Goal: Task Accomplishment & Management: Manage account settings

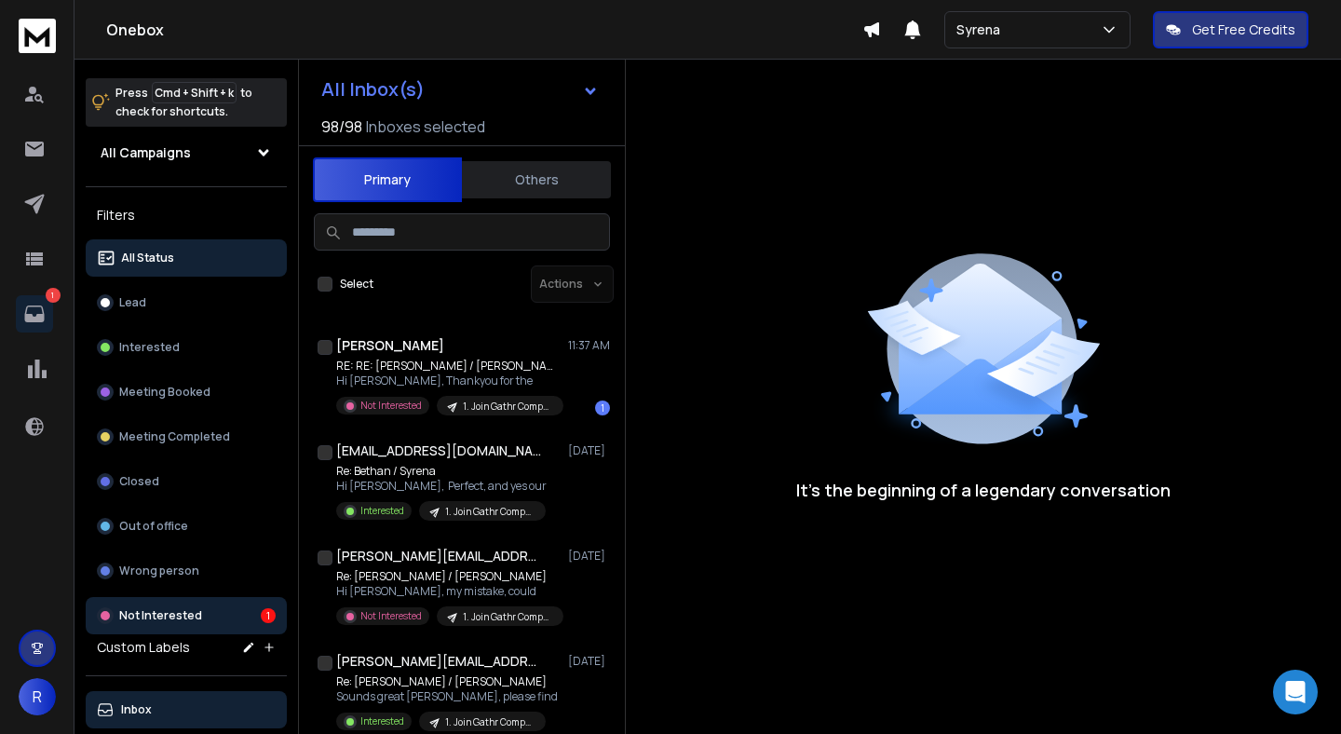
click at [160, 620] on p "Not Interested" at bounding box center [160, 615] width 83 height 15
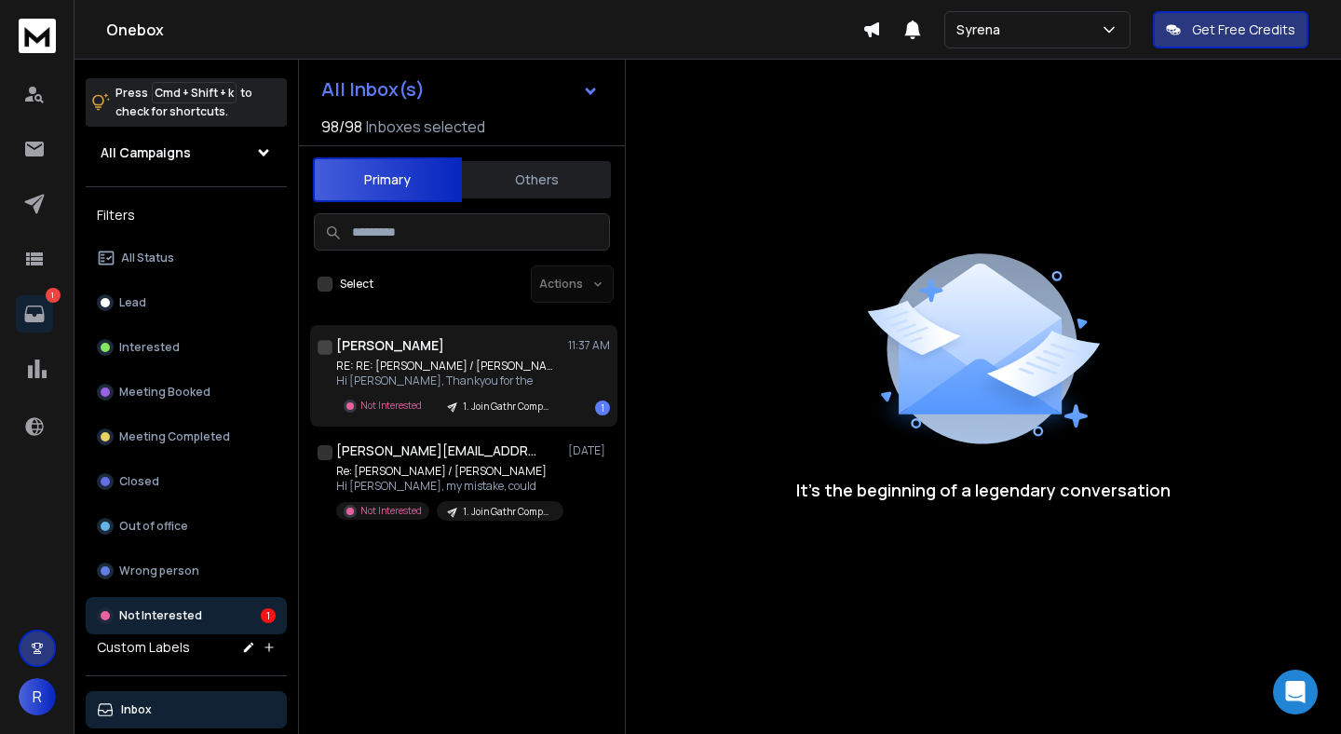
click at [442, 366] on p "RE: RE: [PERSON_NAME] / [PERSON_NAME]" at bounding box center [448, 366] width 224 height 15
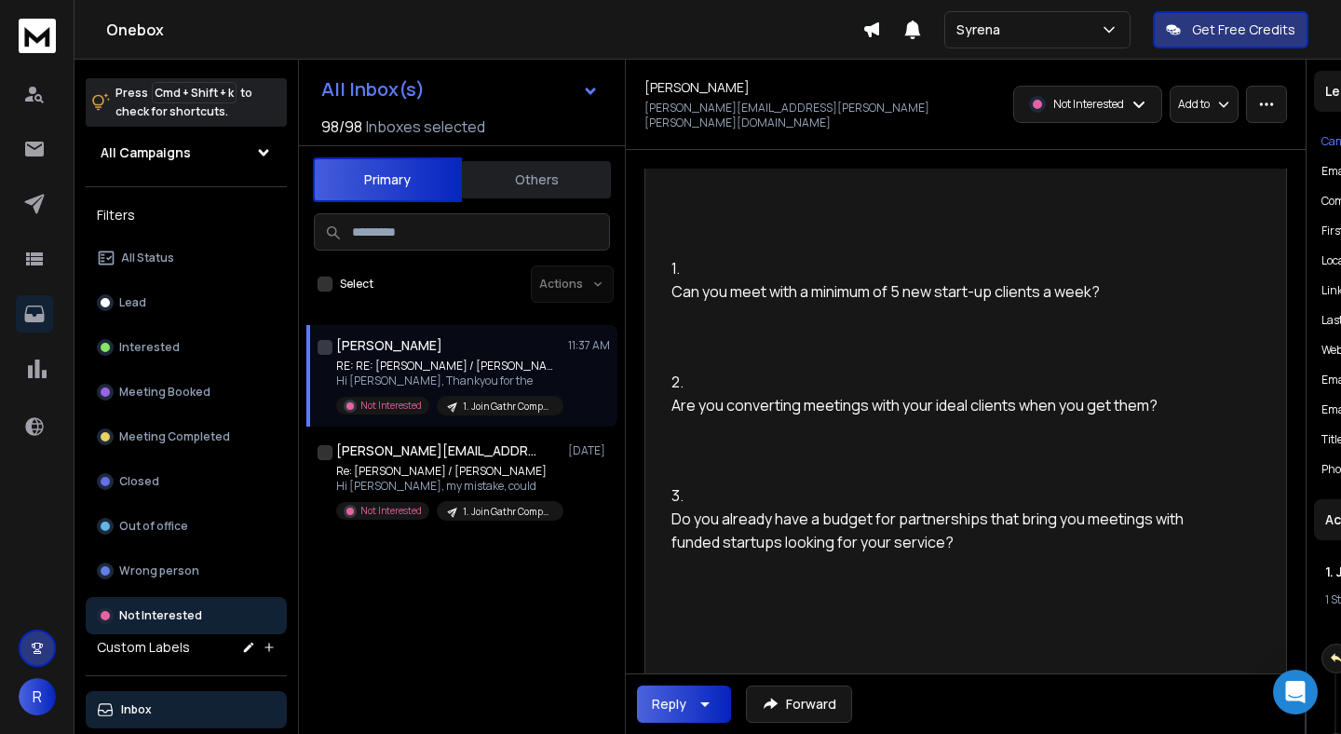
scroll to position [2482, 0]
click at [156, 366] on div "All Status Lead Interested Meeting Booked Meeting Completed Closed Out of offic…" at bounding box center [186, 436] width 201 height 395
click at [150, 357] on button "Interested" at bounding box center [186, 347] width 201 height 37
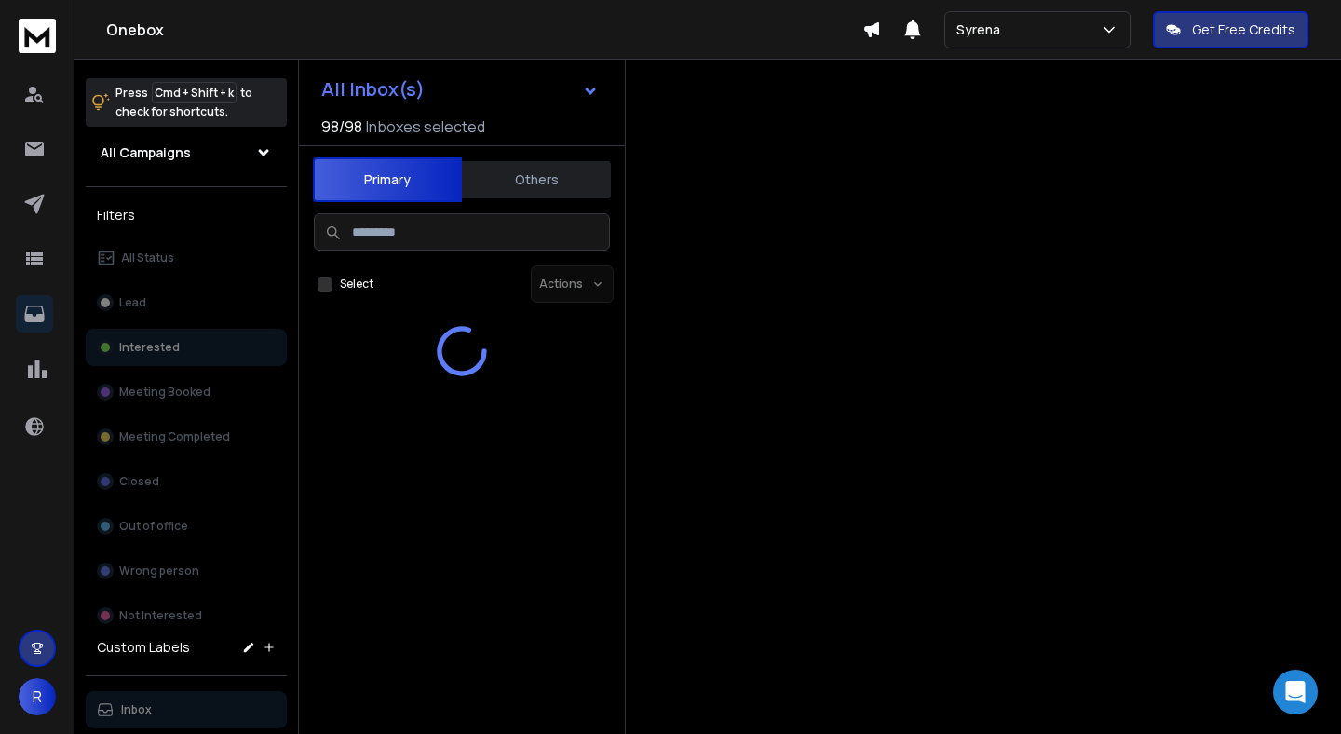
scroll to position [0, 0]
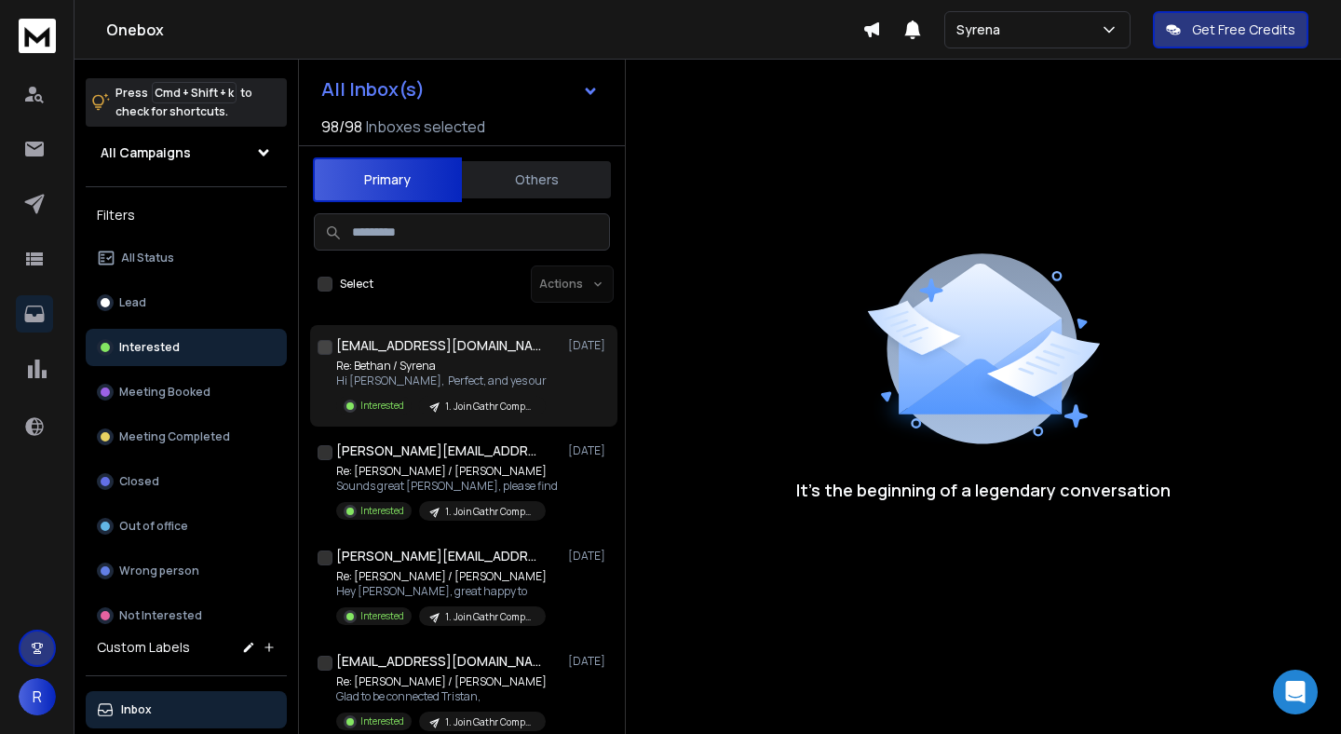
click at [499, 364] on p "Re: Bethan / Syrena" at bounding box center [441, 366] width 211 height 15
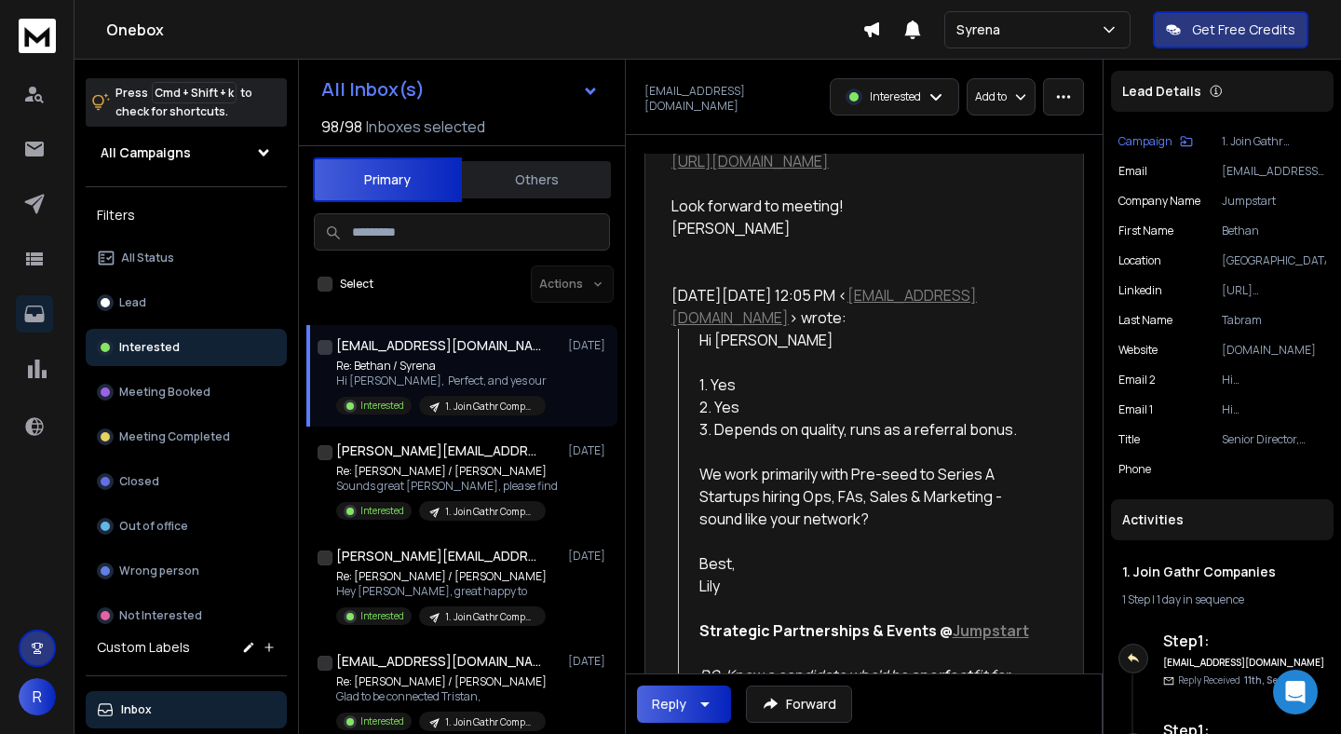
scroll to position [415, 0]
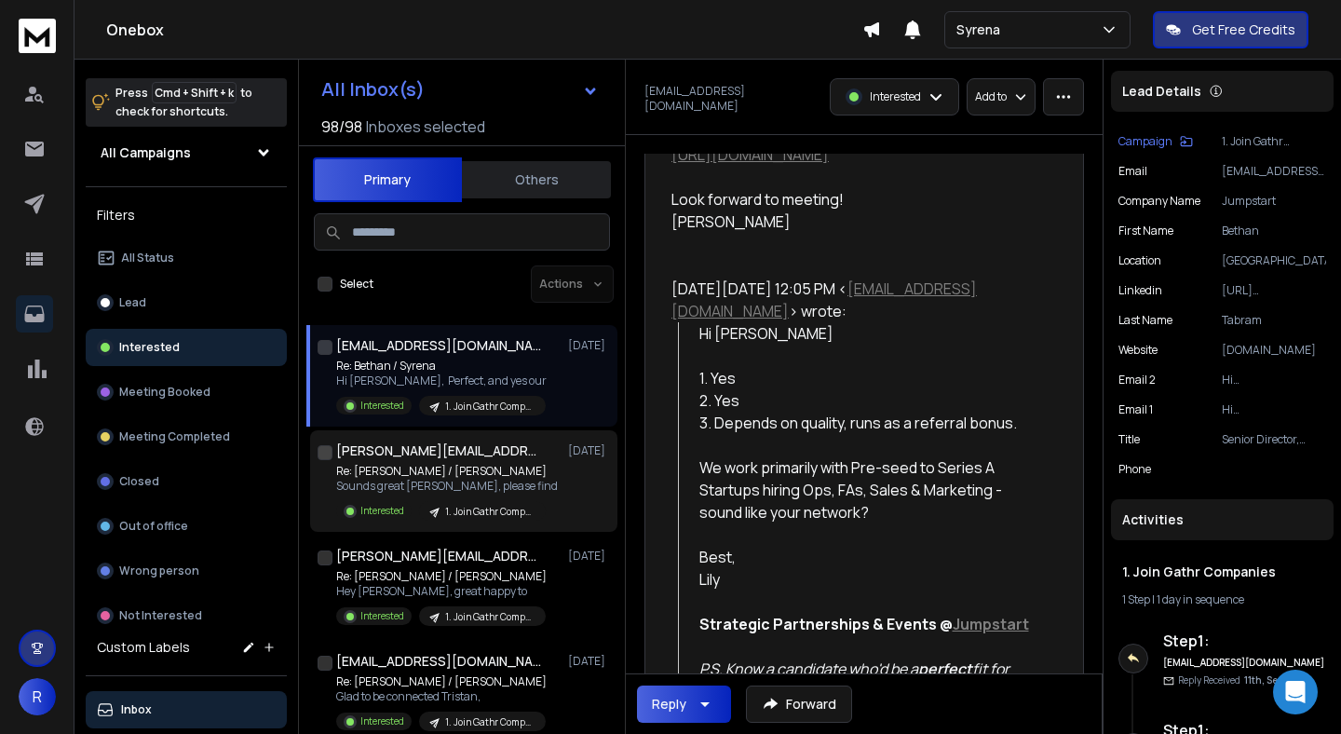
click at [466, 471] on p "Re: [PERSON_NAME] / [PERSON_NAME]" at bounding box center [447, 471] width 222 height 15
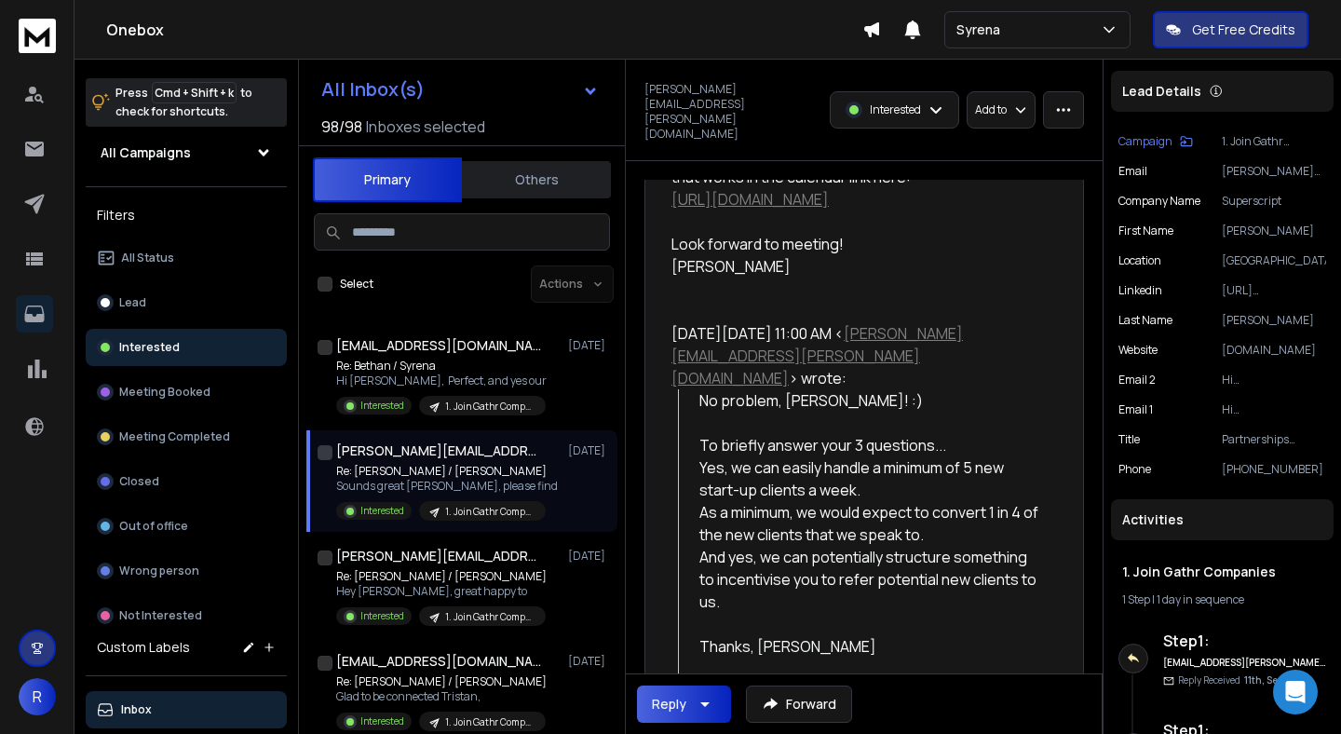
scroll to position [298, 0]
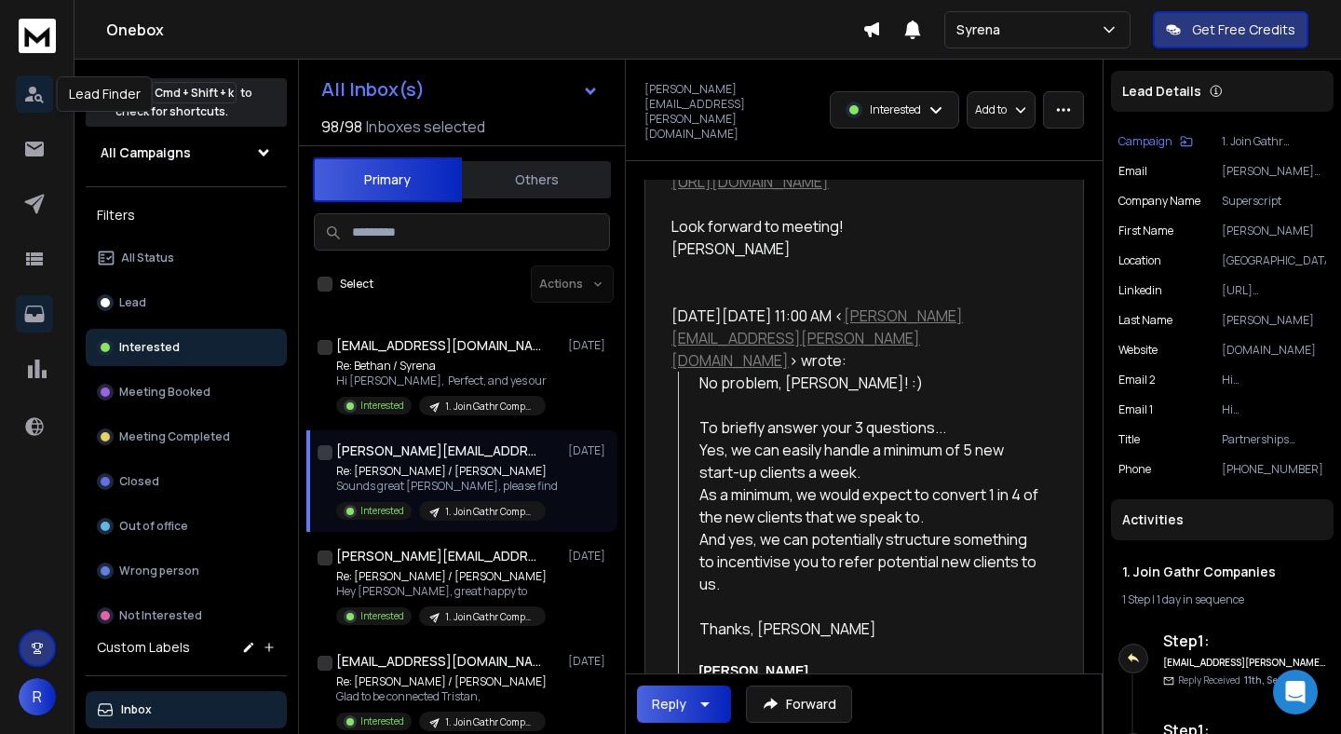
click at [42, 88] on icon at bounding box center [34, 94] width 22 height 22
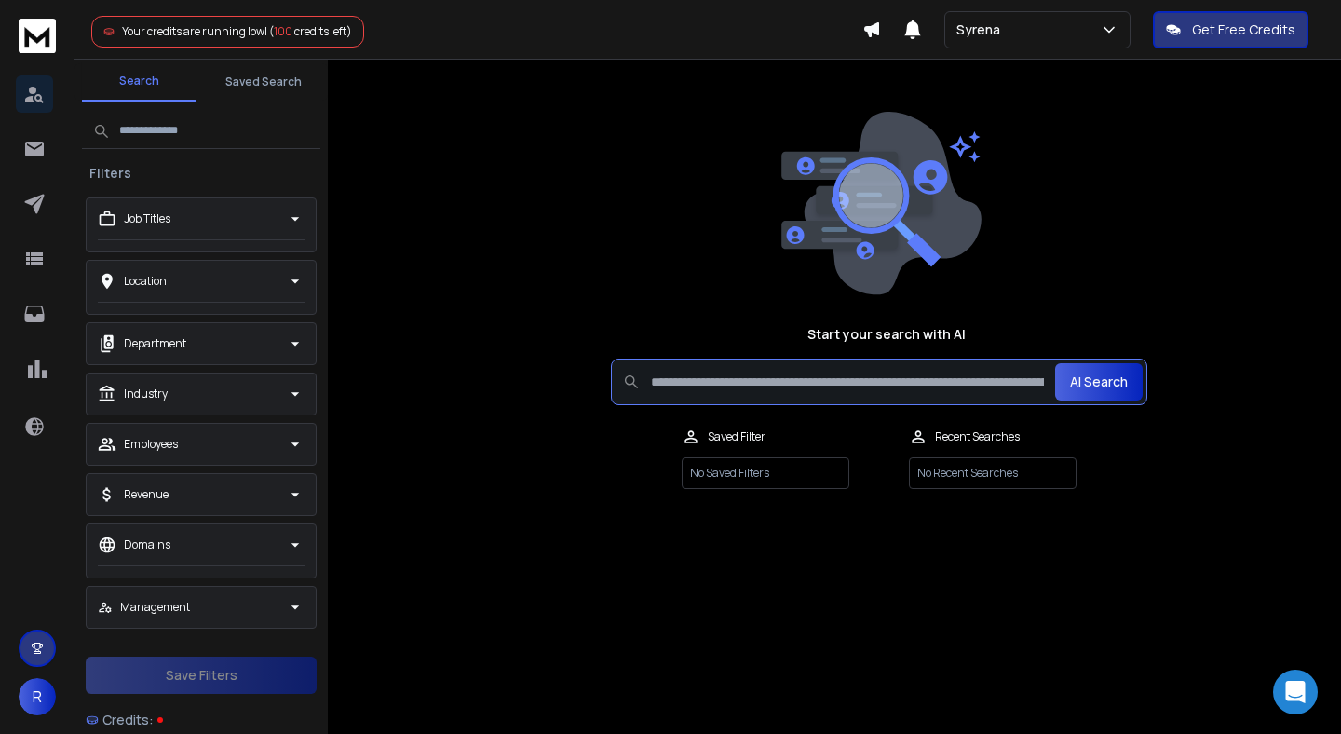
click at [42, 21] on img at bounding box center [37, 36] width 37 height 34
